Goal: Task Accomplishment & Management: Manage account settings

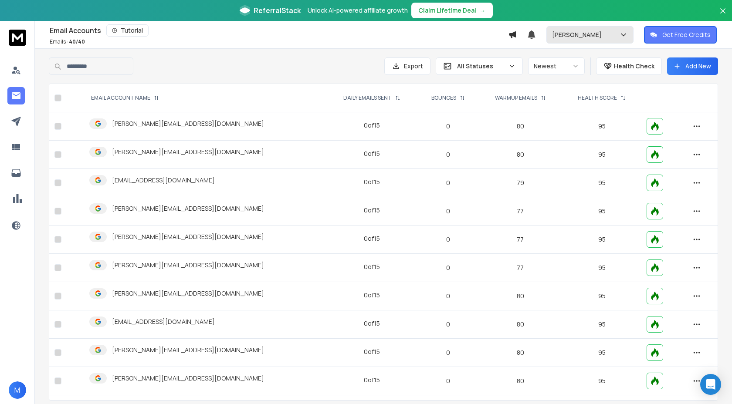
click at [616, 35] on div "[PERSON_NAME]" at bounding box center [590, 35] width 76 height 9
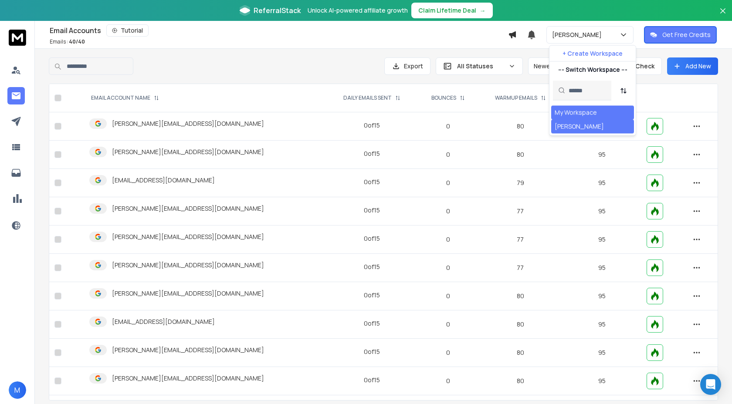
click at [570, 112] on div "My Workspace" at bounding box center [576, 112] width 42 height 9
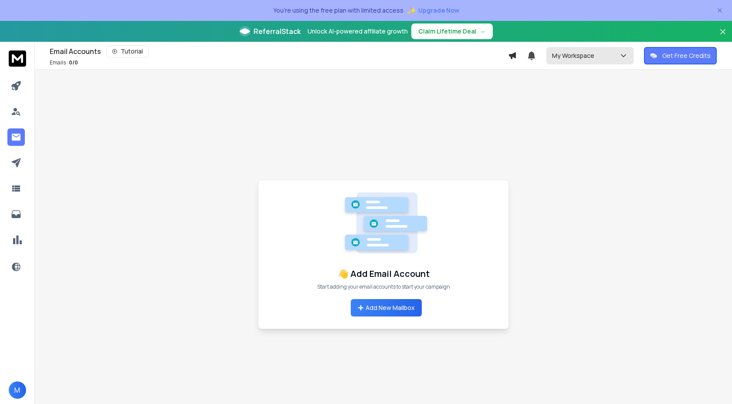
click at [610, 52] on div "My Workspace" at bounding box center [590, 55] width 76 height 9
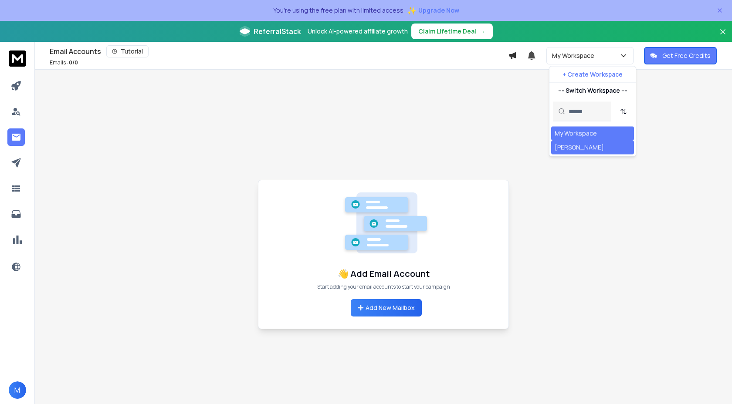
click at [571, 148] on div "[PERSON_NAME]" at bounding box center [579, 147] width 49 height 9
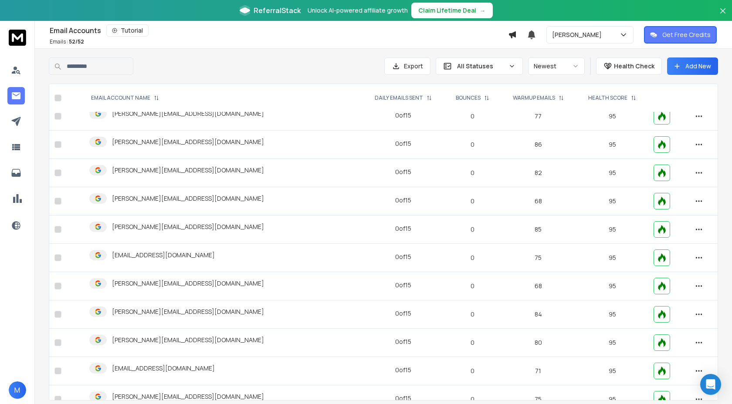
scroll to position [576, 0]
